Goal: Task Accomplishment & Management: Use online tool/utility

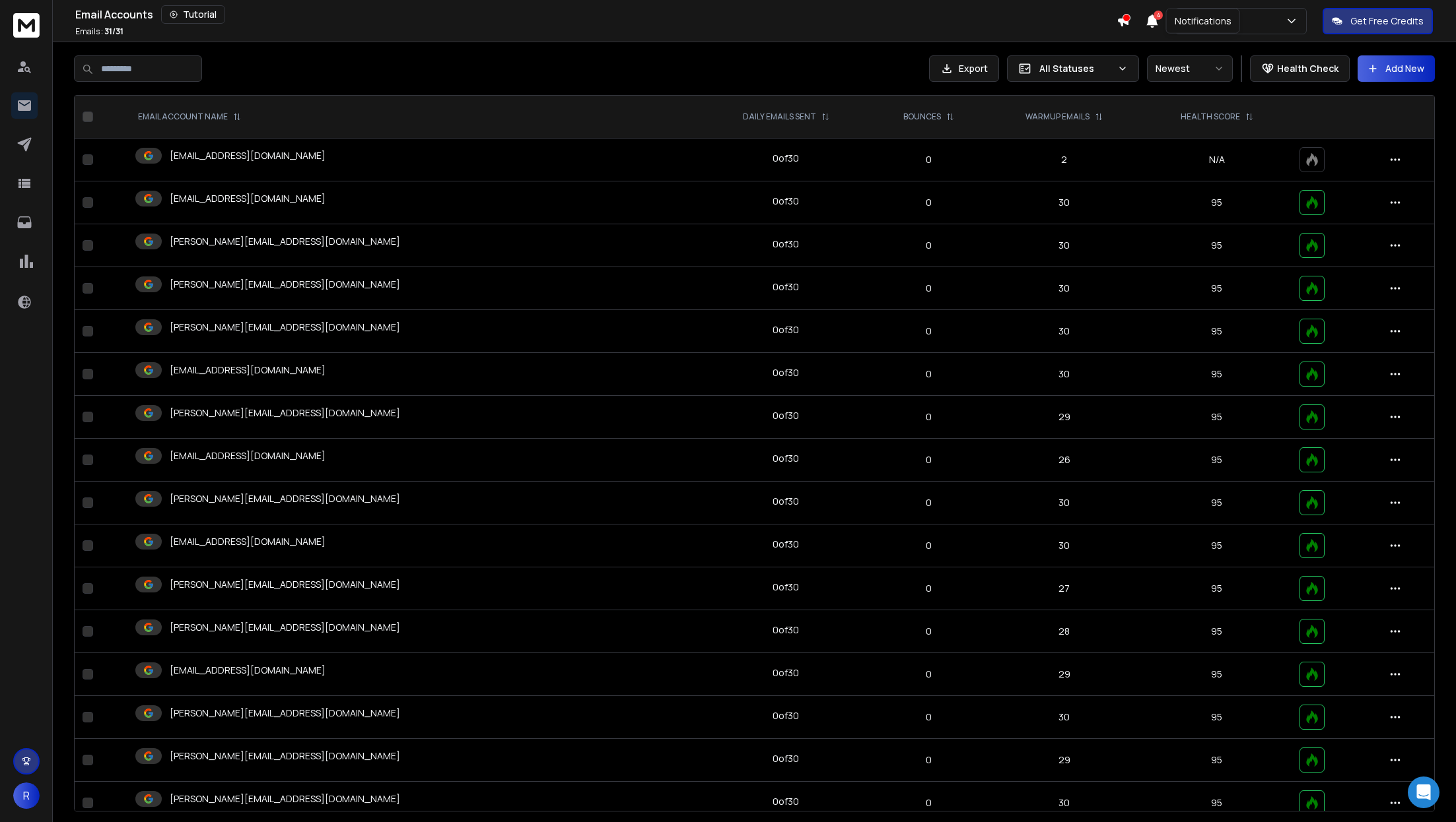
click at [1156, 14] on icon at bounding box center [1152, 20] width 12 height 13
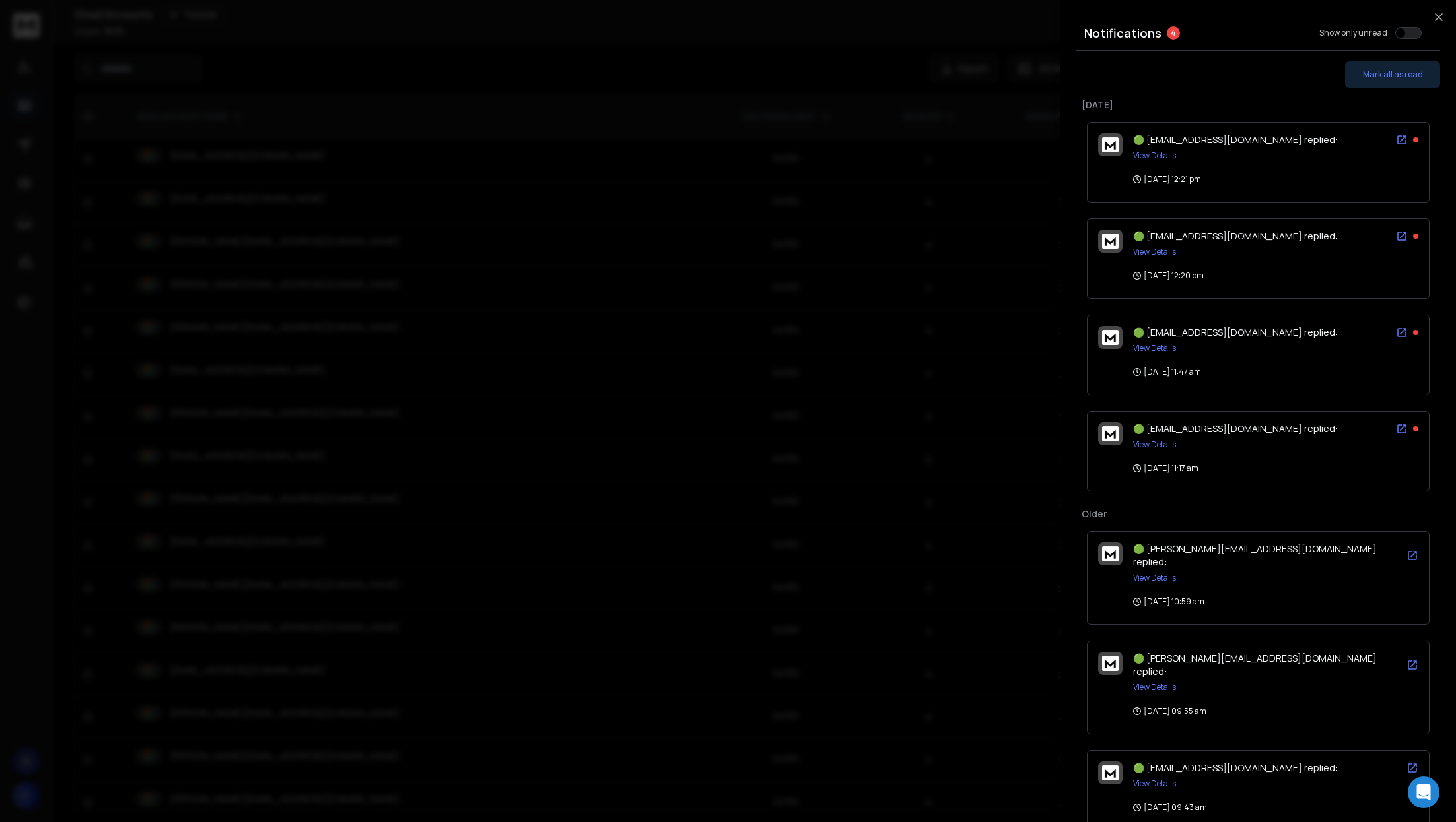
click at [1417, 66] on button "Mark all as read" at bounding box center [1392, 74] width 95 height 26
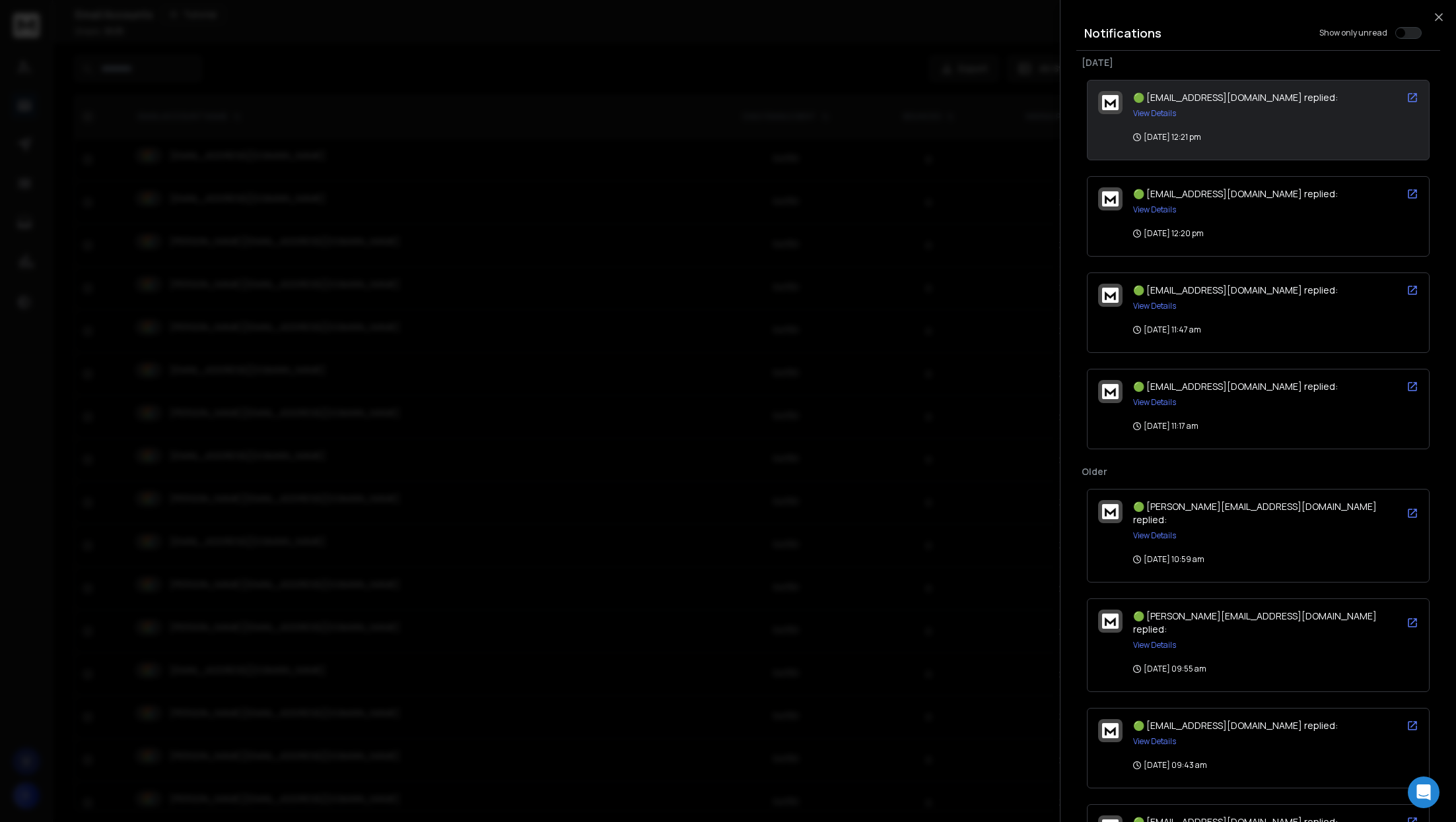
click at [1128, 107] on div "🟢 [EMAIL_ADDRESS][DOMAIN_NAME] replied: View Details [DATE] 12:21 pm" at bounding box center [1258, 120] width 343 height 81
click at [1136, 108] on div "View Details" at bounding box center [1154, 113] width 43 height 11
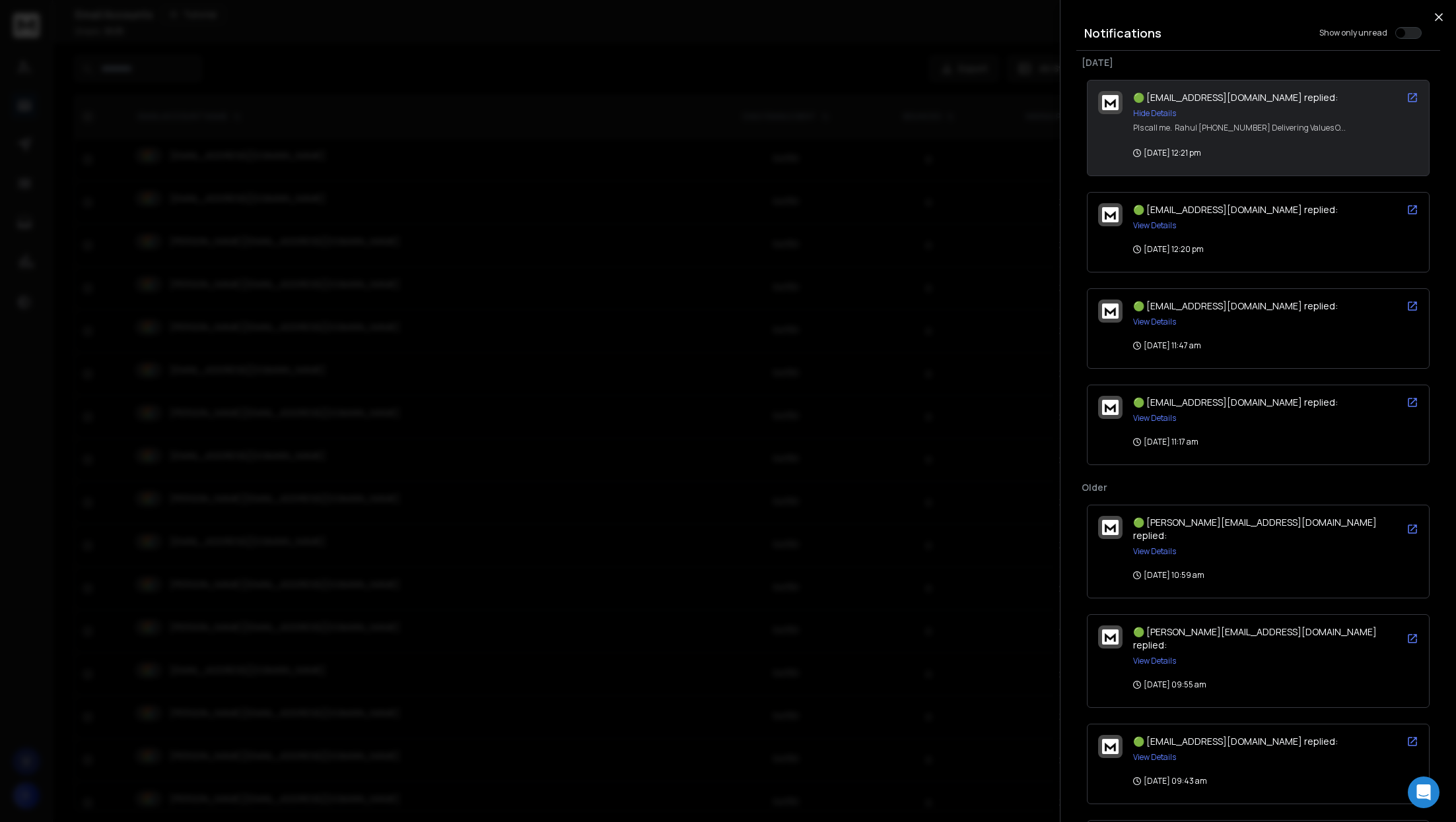
click at [1432, 16] on icon "button" at bounding box center [1439, 17] width 13 height 13
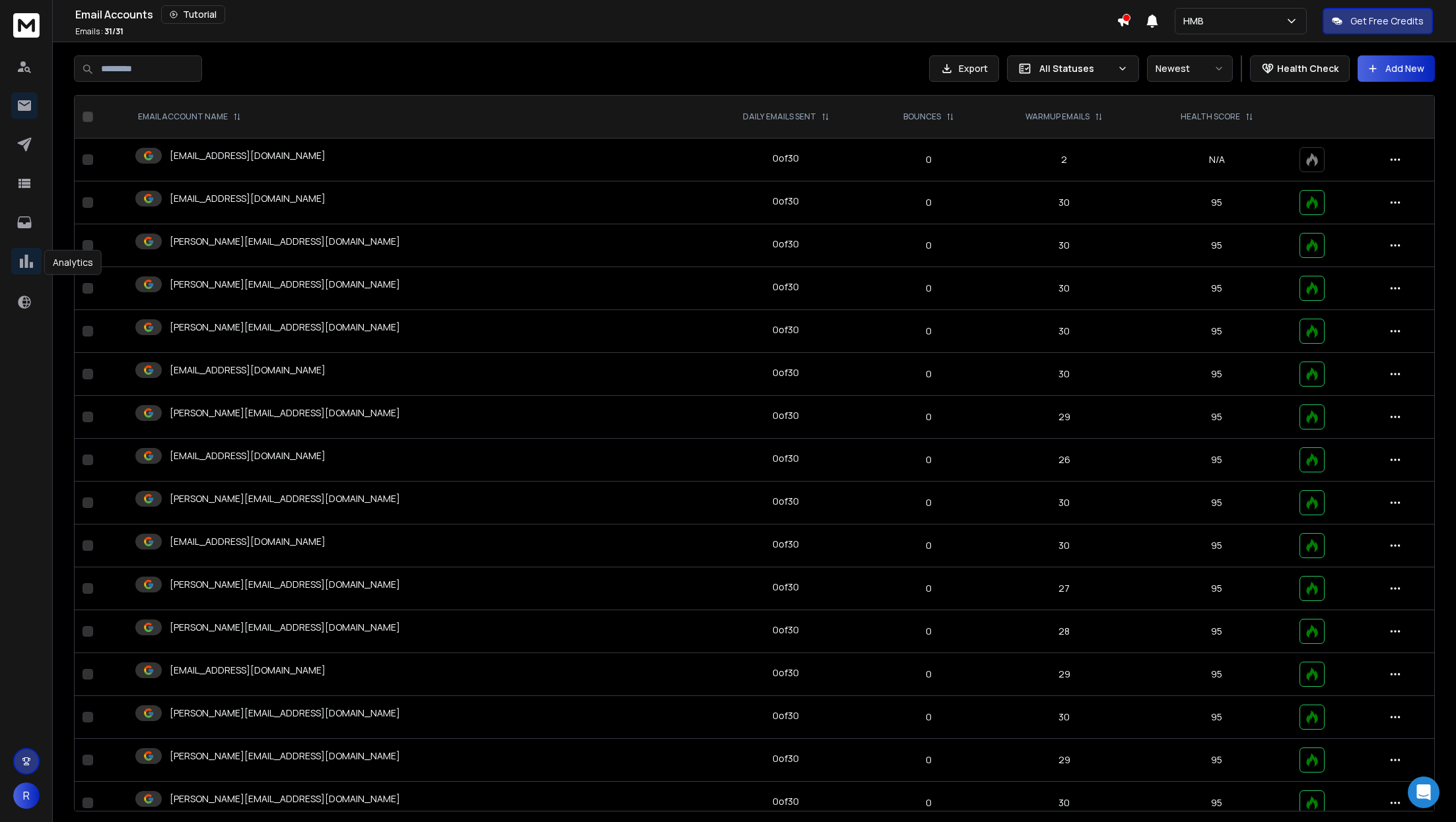
click at [30, 260] on icon at bounding box center [26, 262] width 20 height 20
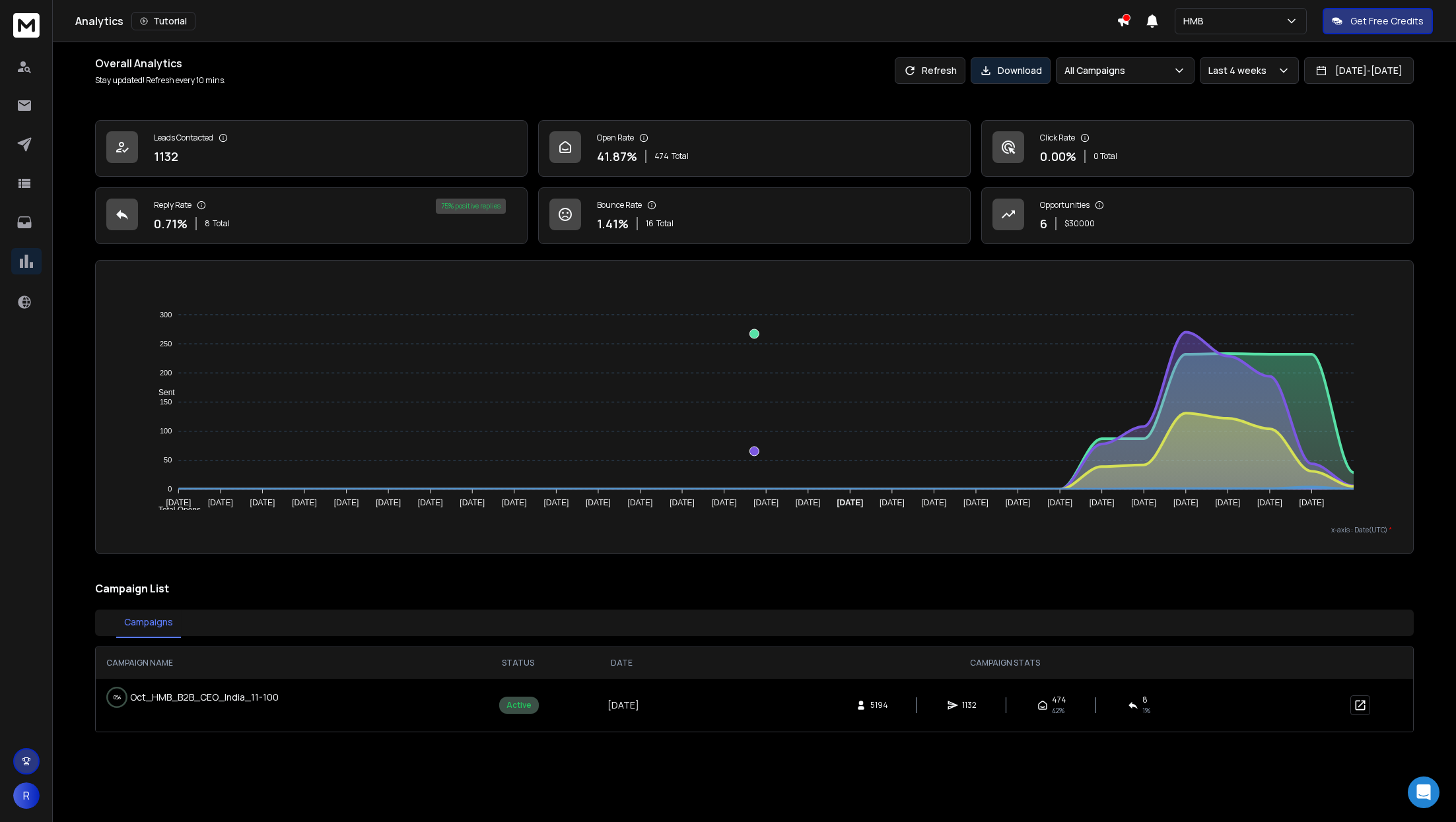
drag, startPoint x: 1014, startPoint y: 76, endPoint x: 958, endPoint y: 76, distance: 56.0
click at [1008, 76] on div "Refresh Download All Campaigns Last 4 weeks [DATE] - [DATE]" at bounding box center [1154, 70] width 519 height 26
click at [970, 76] on button "Download" at bounding box center [1010, 70] width 80 height 26
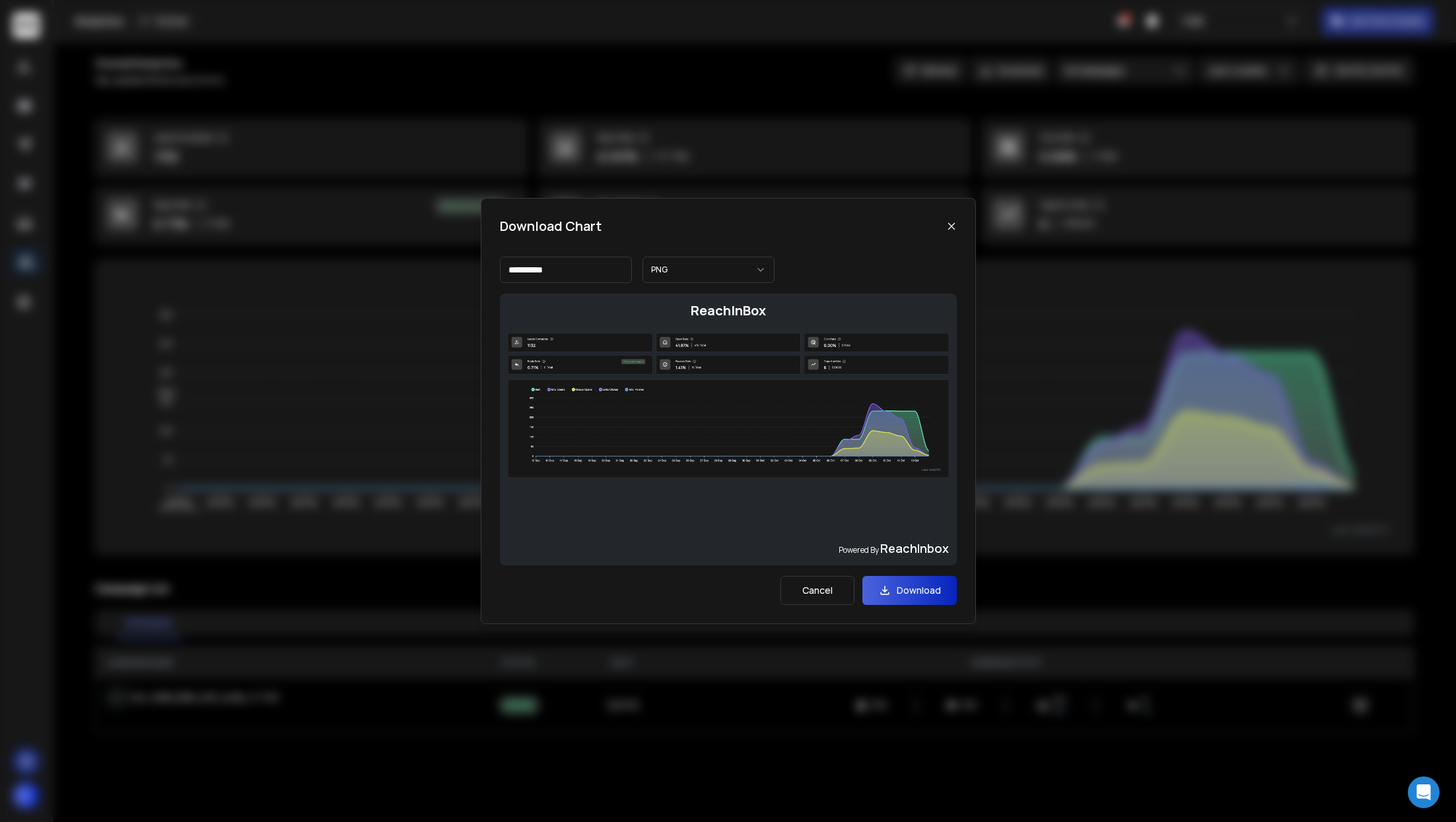
click at [949, 226] on icon at bounding box center [951, 226] width 11 height 11
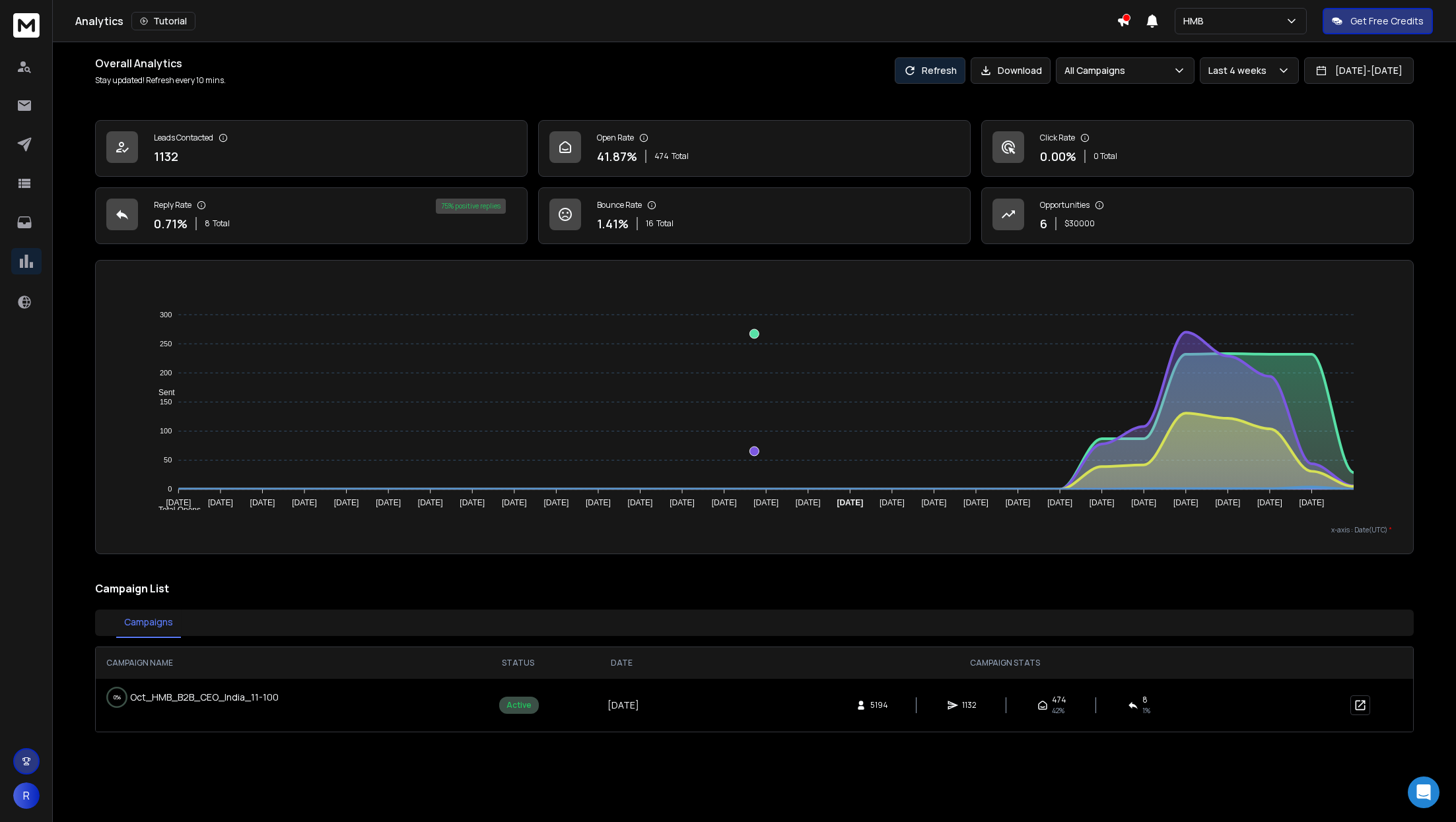
click at [922, 69] on p "Refresh" at bounding box center [939, 71] width 35 height 13
